Goal: Information Seeking & Learning: Learn about a topic

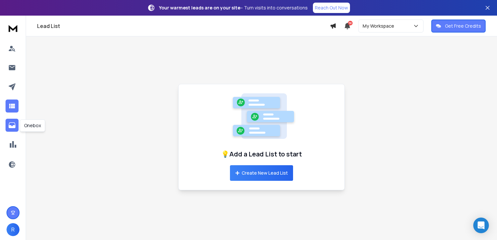
click at [11, 126] on icon at bounding box center [11, 125] width 7 height 6
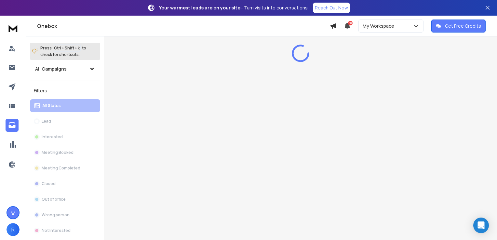
click at [59, 121] on div "All Status Lead Interested Meeting Booked Meeting Completed Closed Out of offic…" at bounding box center [65, 168] width 70 height 138
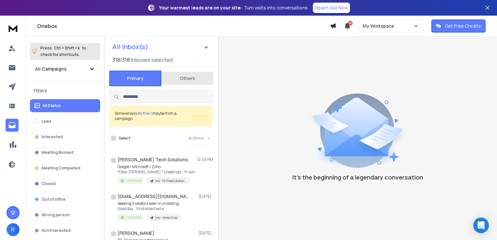
click at [242, 180] on div "It’s the beginning of a legendary conversation" at bounding box center [357, 138] width 278 height 204
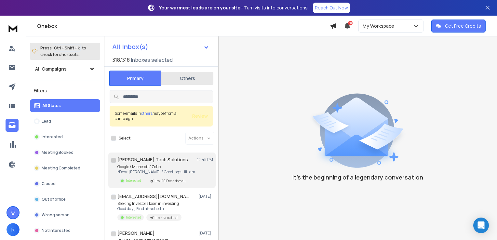
click at [160, 161] on h1 "[PERSON_NAME] Tech Solutions" at bounding box center [152, 159] width 71 height 6
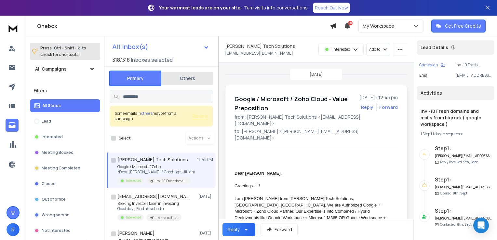
scroll to position [76, 0]
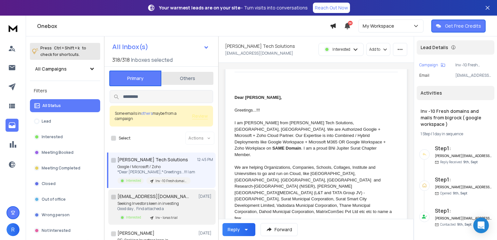
click at [141, 199] on h1 "[EMAIL_ADDRESS][DOMAIN_NAME]" at bounding box center [152, 196] width 71 height 6
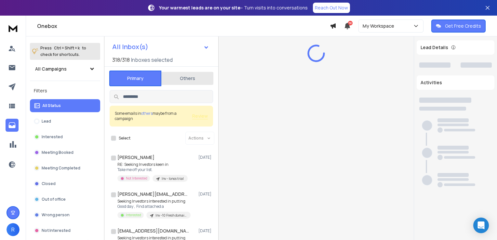
scroll to position [0, 0]
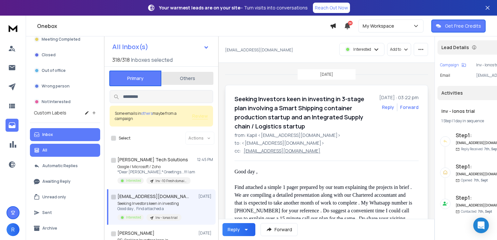
click at [60, 144] on button "All" at bounding box center [65, 150] width 70 height 13
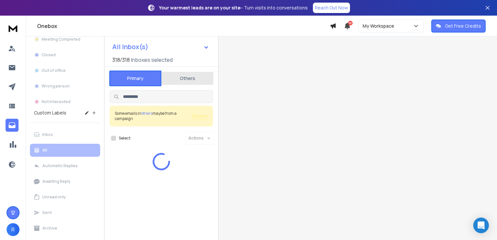
scroll to position [134, 0]
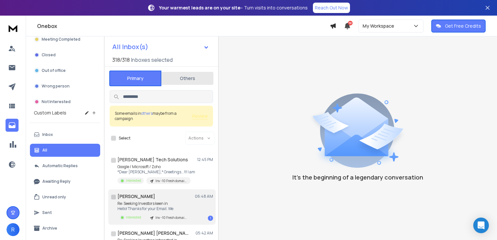
click at [147, 199] on div "[PERSON_NAME] 06:48 AM" at bounding box center [165, 196] width 96 height 6
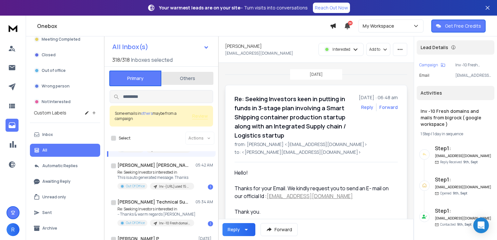
scroll to position [76, 0]
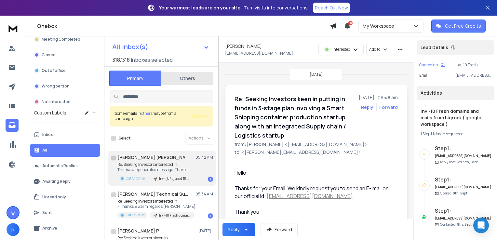
click at [164, 164] on p "Re: Seeking Investors interested in" at bounding box center [155, 164] width 77 height 5
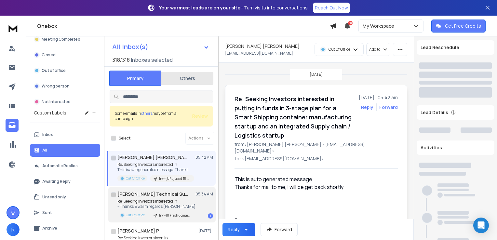
click at [142, 203] on p "Re: Seeking Investors interested in" at bounding box center [156, 201] width 78 height 5
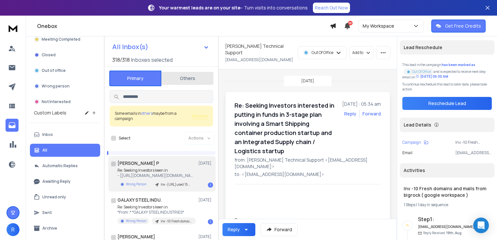
scroll to position [151, 0]
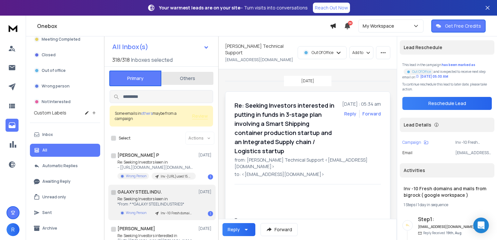
click at [152, 194] on h1 "GALAXY STEEL INDU." at bounding box center [139, 191] width 45 height 6
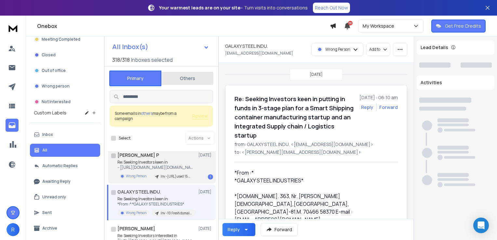
scroll to position [227, 0]
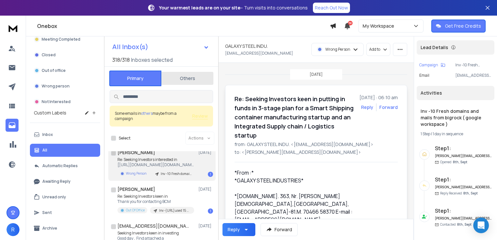
click at [144, 156] on div "[PERSON_NAME] [DATE] Re: Seeking Investors interested in [[URL][DOMAIN_NAME][DO…" at bounding box center [165, 163] width 96 height 28
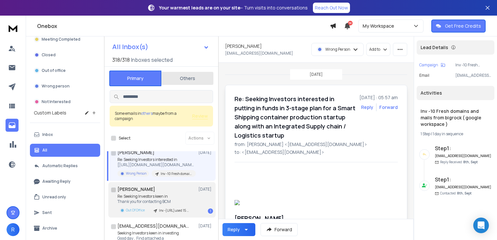
click at [176, 185] on div "[PERSON_NAME] [DATE] Re: Seeking Investors keen in Thank you for contacting BCM…" at bounding box center [161, 199] width 107 height 35
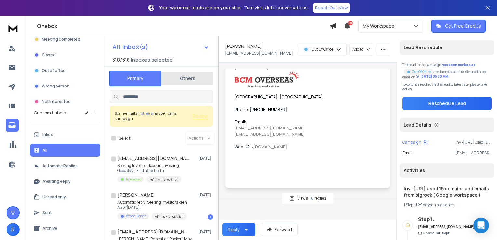
scroll to position [303, 0]
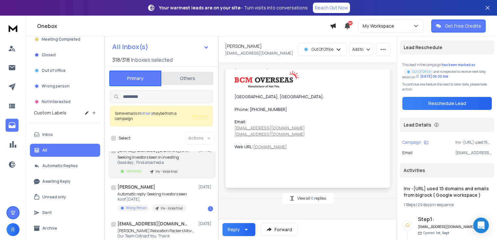
click at [151, 160] on p "Good day , Find attached a" at bounding box center [149, 162] width 64 height 5
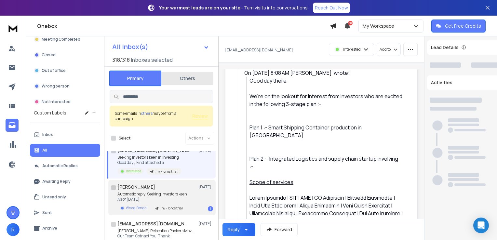
click at [156, 191] on p "Automatic reply: Seeking Investors keen" at bounding box center [152, 193] width 70 height 5
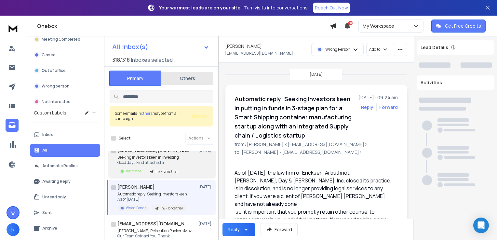
scroll to position [379, 0]
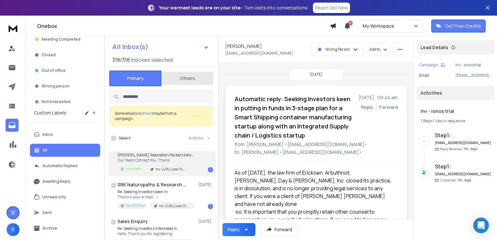
click at [151, 157] on div "[PERSON_NAME] Relocation Packers Movers Our Team Cotnact You. Thank Interested …" at bounding box center [156, 162] width 78 height 20
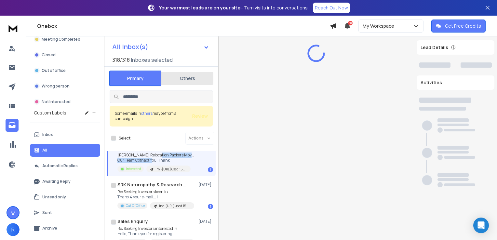
scroll to position [134, 0]
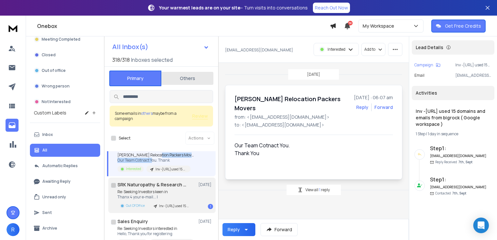
drag, startPoint x: 151, startPoint y: 157, endPoint x: 159, endPoint y: 185, distance: 29.2
click at [159, 185] on h1 "SRK Naturopathy & Research Center" at bounding box center [152, 184] width 71 height 6
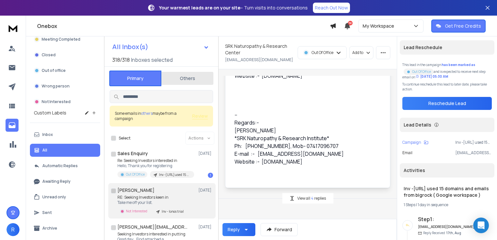
scroll to position [455, 0]
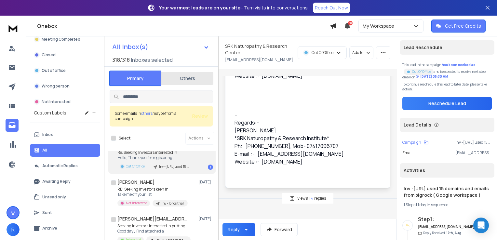
click at [156, 154] on p "Re: Seeking Investors interested in" at bounding box center [155, 152] width 77 height 5
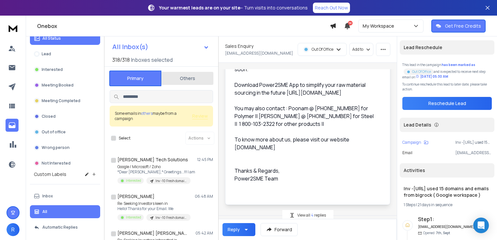
scroll to position [76, 0]
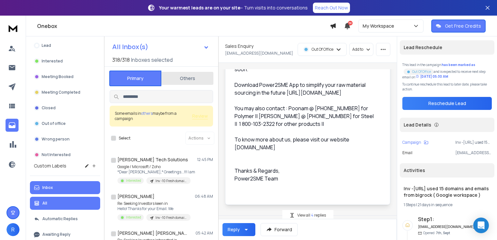
click at [57, 190] on button "Inbox" at bounding box center [65, 187] width 70 height 13
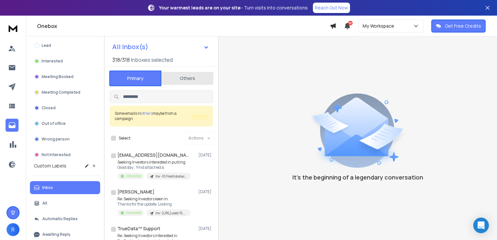
scroll to position [0, 0]
